Goal: Task Accomplishment & Management: Use online tool/utility

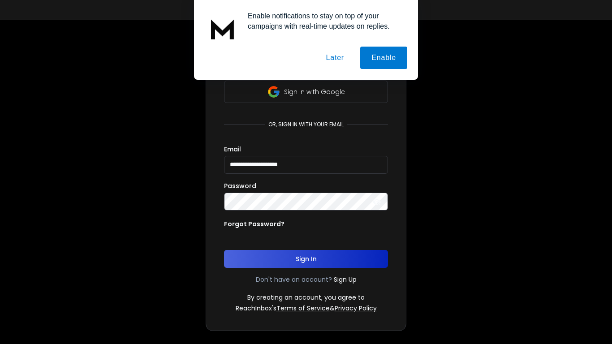
type input "**********"
click at [306, 258] on button "Sign In" at bounding box center [306, 259] width 164 height 18
